Goal: Check status: Check status

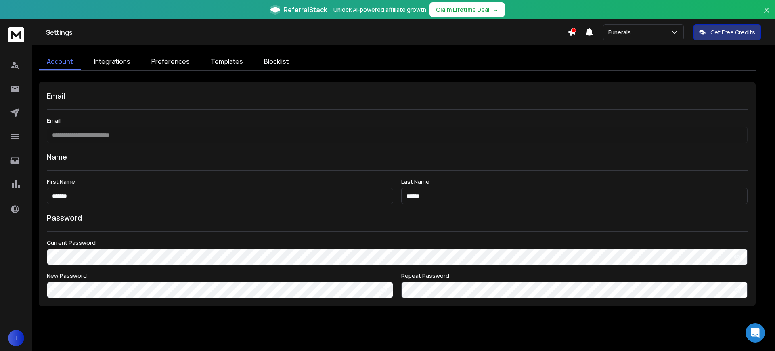
click at [764, 8] on icon "Close banner" at bounding box center [766, 10] width 5 height 5
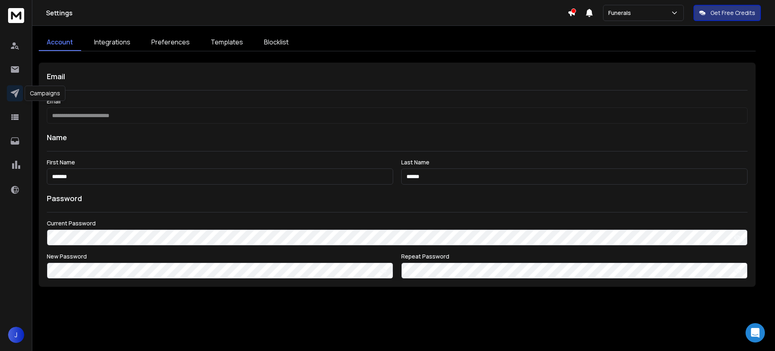
click at [17, 93] on icon at bounding box center [14, 93] width 8 height 8
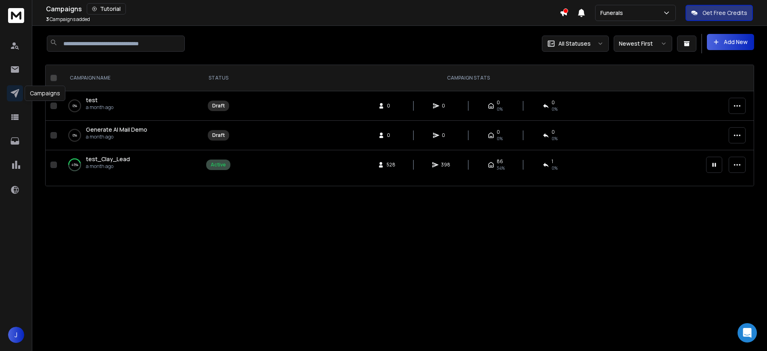
click at [113, 155] on span "test_Clay_Lead" at bounding box center [108, 159] width 44 height 8
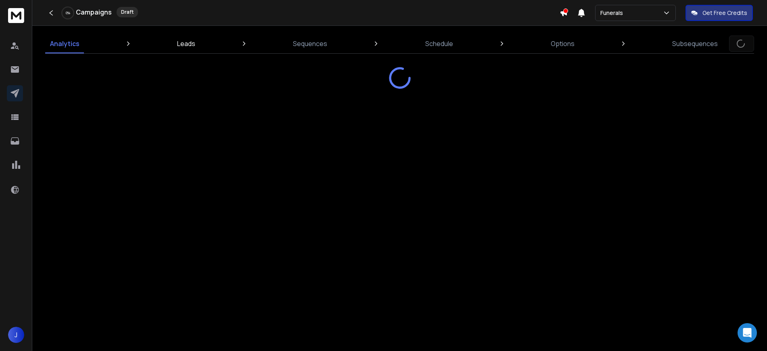
click at [198, 46] on link "Leads" at bounding box center [186, 43] width 28 height 19
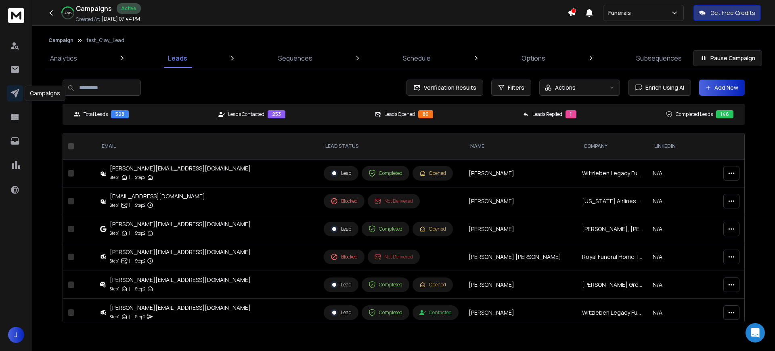
click at [13, 93] on icon at bounding box center [14, 93] width 8 height 8
